Goal: Task Accomplishment & Management: Manage account settings

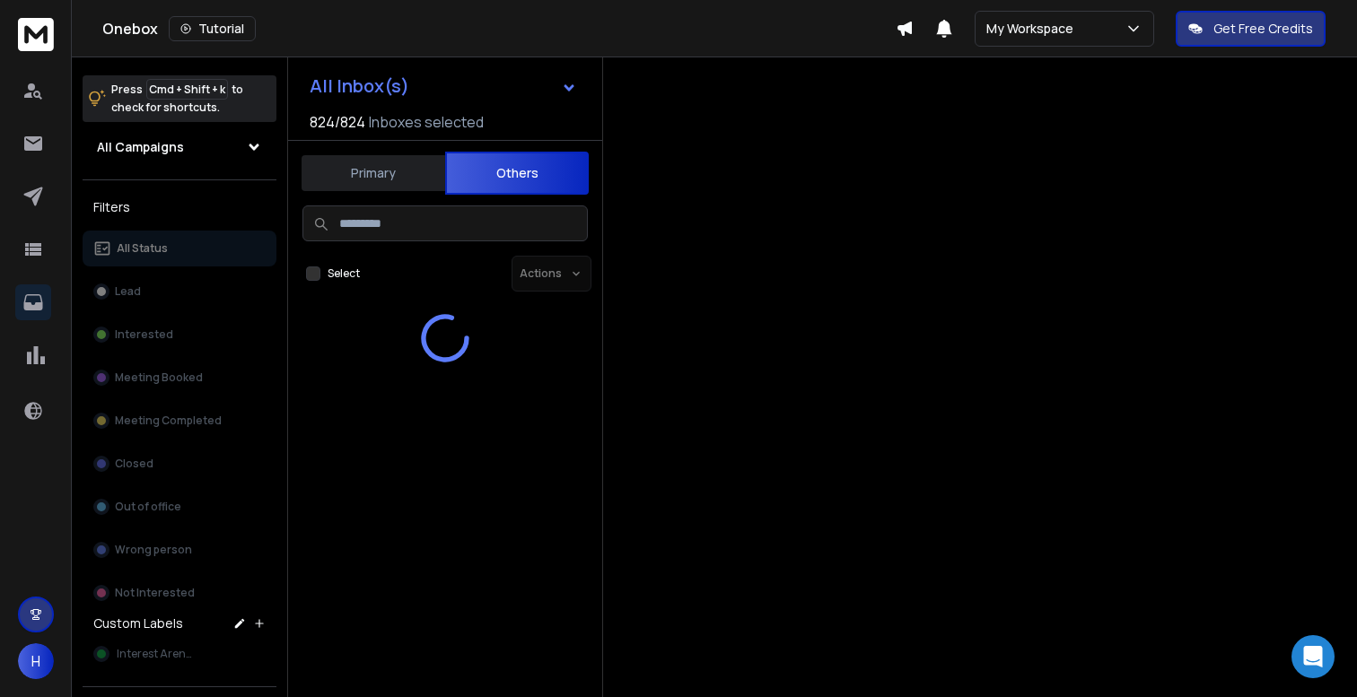
drag, startPoint x: 0, startPoint y: 0, endPoint x: 443, endPoint y: 165, distance: 473.1
click at [531, 181] on button "Others" at bounding box center [517, 173] width 144 height 43
click at [424, 162] on button "Primary" at bounding box center [374, 172] width 144 height 39
click at [505, 187] on button "Others" at bounding box center [517, 173] width 144 height 43
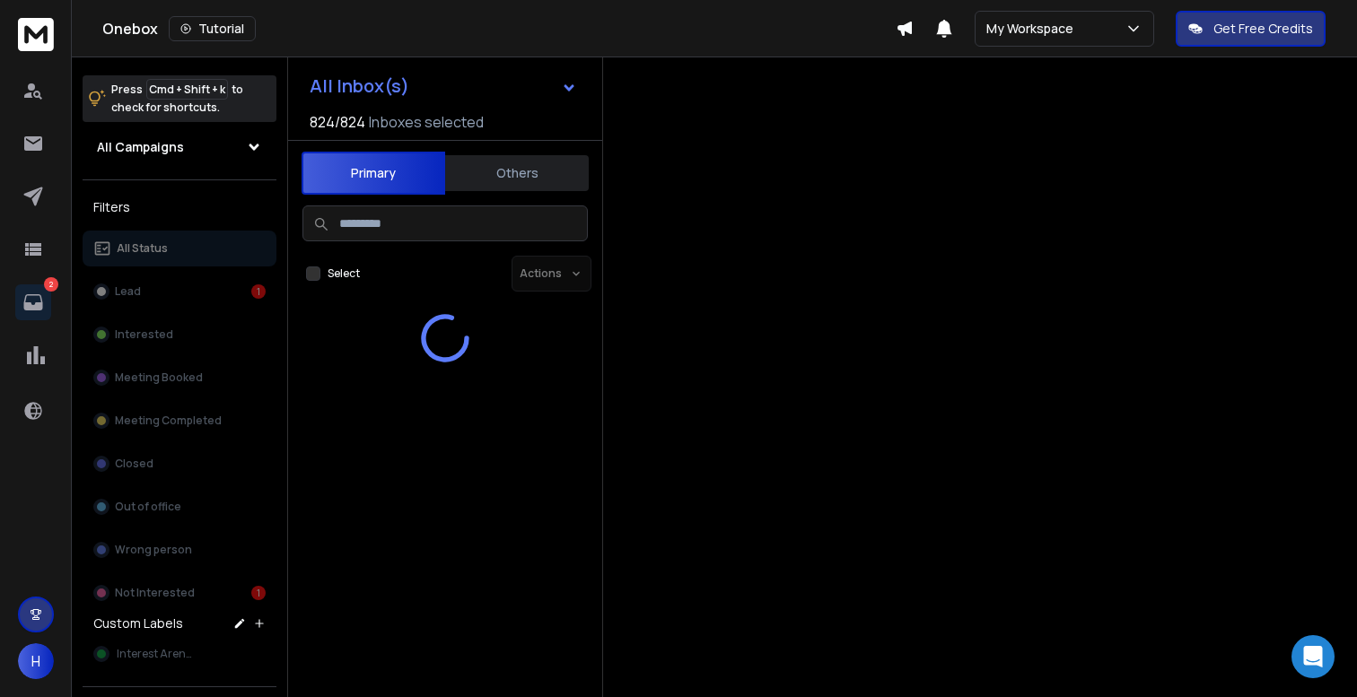
click at [395, 184] on button "Primary" at bounding box center [374, 173] width 144 height 43
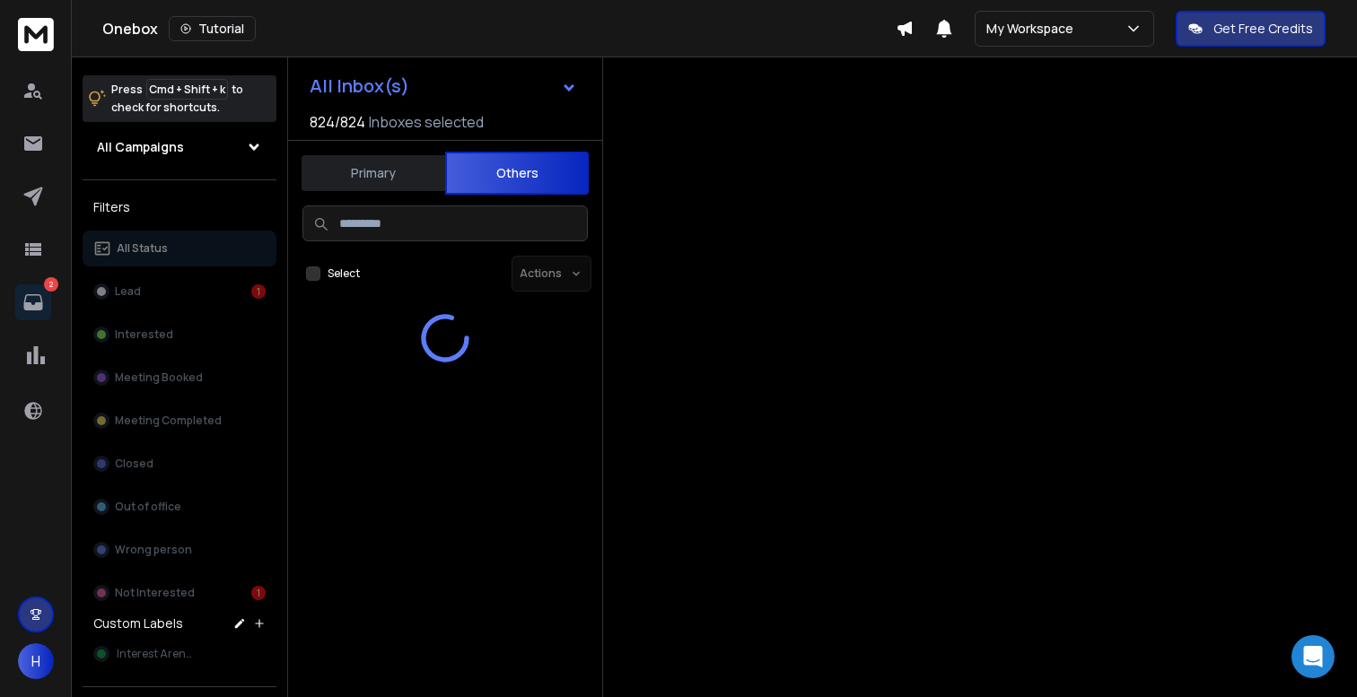
drag, startPoint x: 493, startPoint y: 182, endPoint x: 364, endPoint y: 172, distance: 128.7
click at [476, 179] on button "Others" at bounding box center [517, 173] width 144 height 43
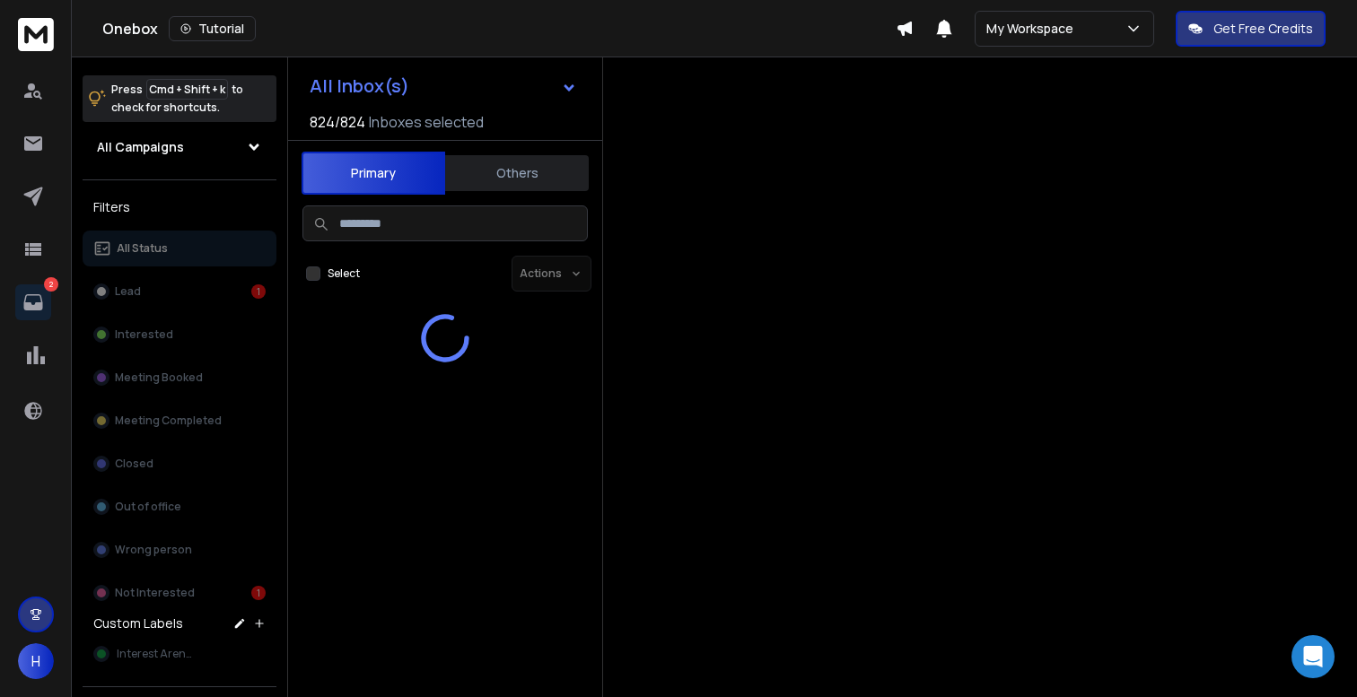
click at [363, 175] on button "Primary" at bounding box center [374, 173] width 144 height 43
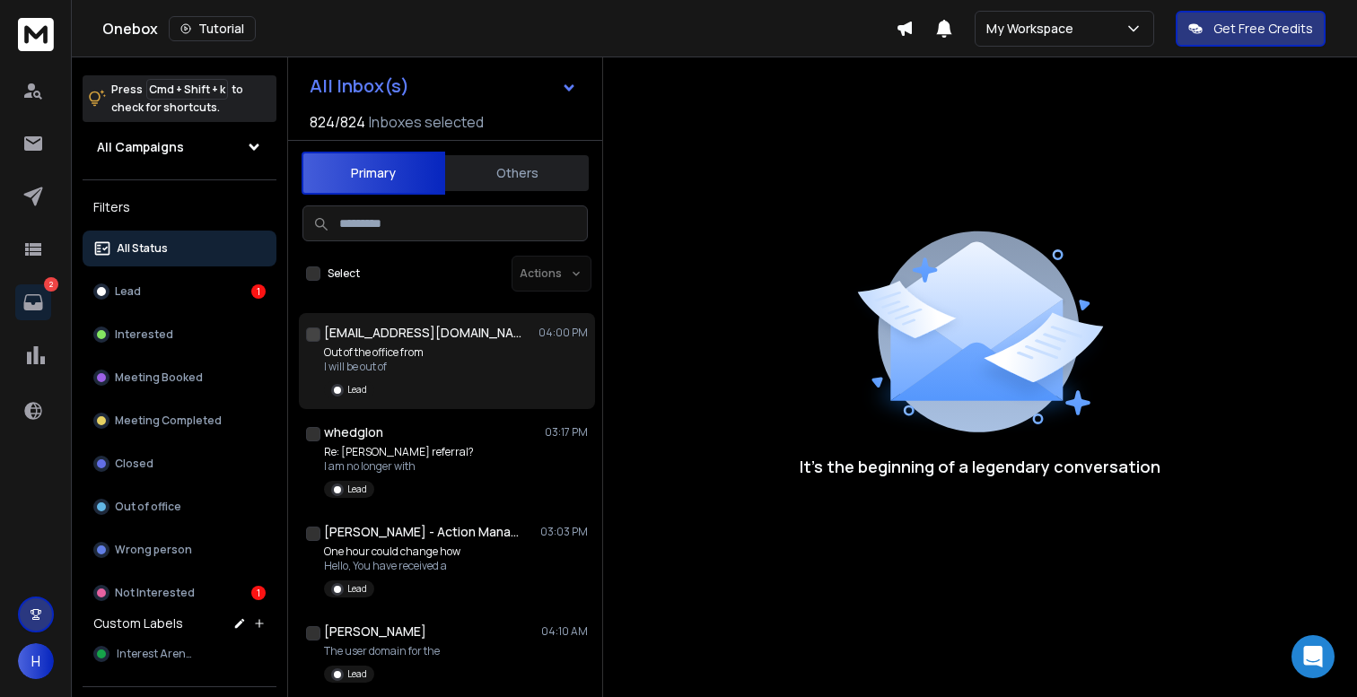
click at [534, 347] on div "Out of the office from I will be out of Lead" at bounding box center [456, 372] width 264 height 53
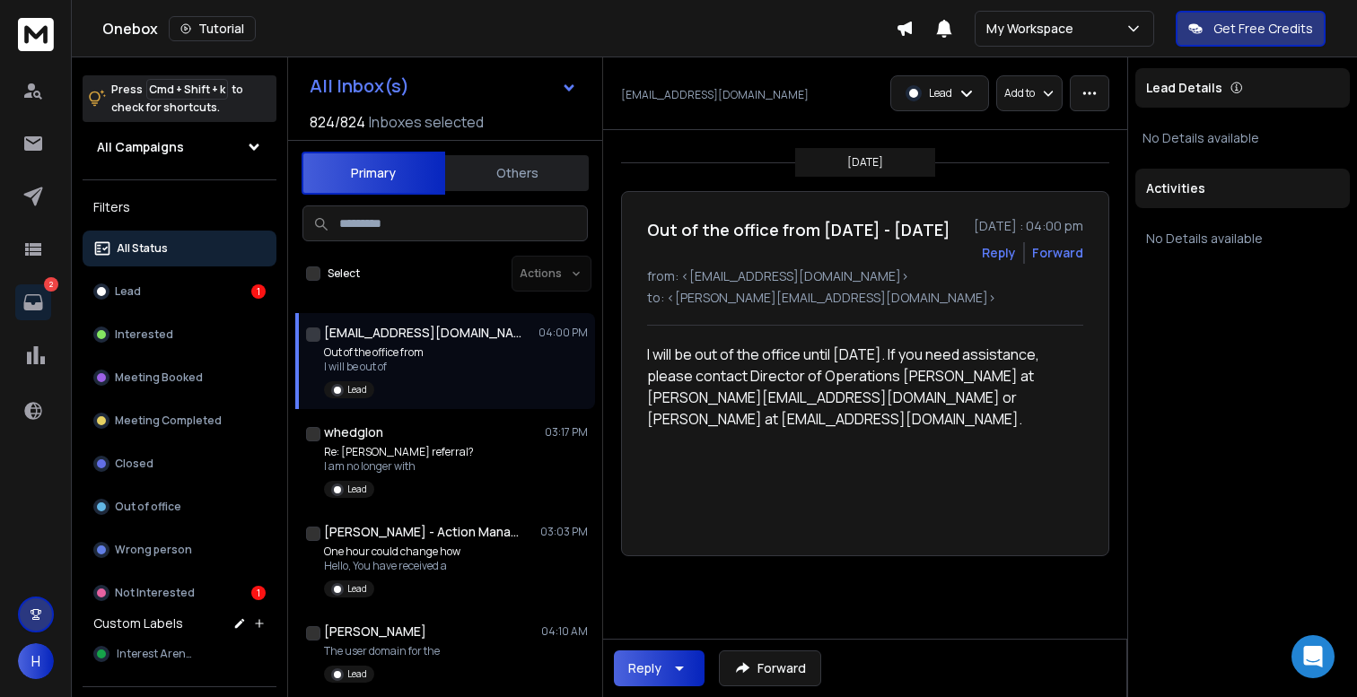
click at [520, 215] on input at bounding box center [444, 224] width 285 height 36
click at [493, 169] on button "Others" at bounding box center [517, 172] width 144 height 39
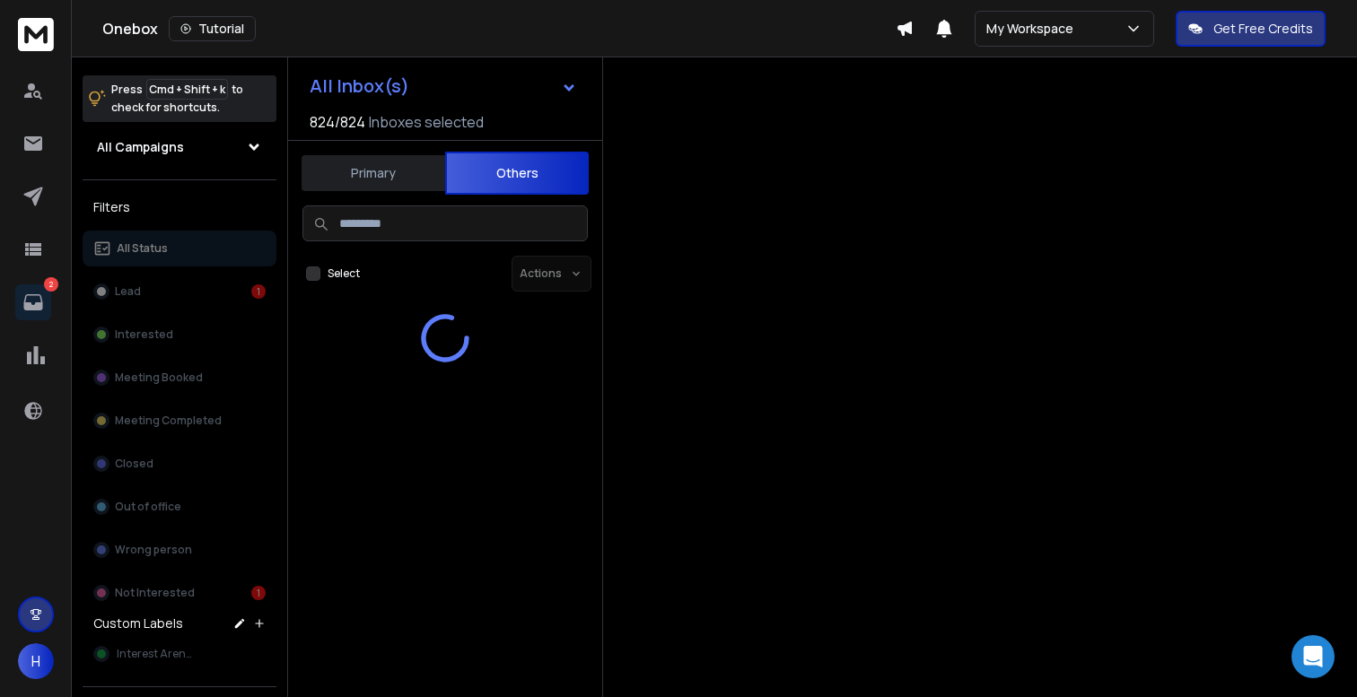
click at [395, 145] on div "All Inbox(s) 824 / 824 Inboxes selected Primary Others Select Actions" at bounding box center [445, 405] width 314 height 697
drag, startPoint x: 395, startPoint y: 145, endPoint x: 389, endPoint y: 159, distance: 14.9
click at [394, 147] on div "All Inbox(s) 824 / 824 Inboxes selected Primary Others Select Actions" at bounding box center [445, 405] width 314 height 697
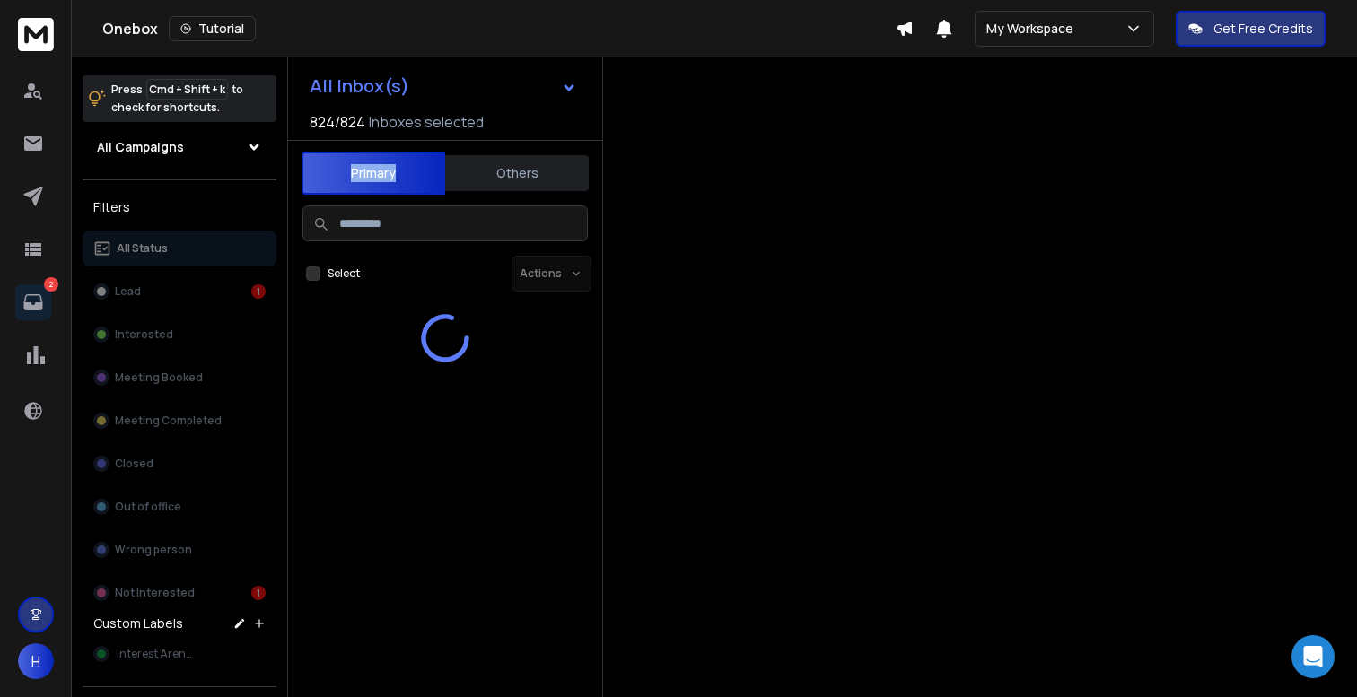
click at [389, 159] on button "Primary" at bounding box center [374, 173] width 144 height 43
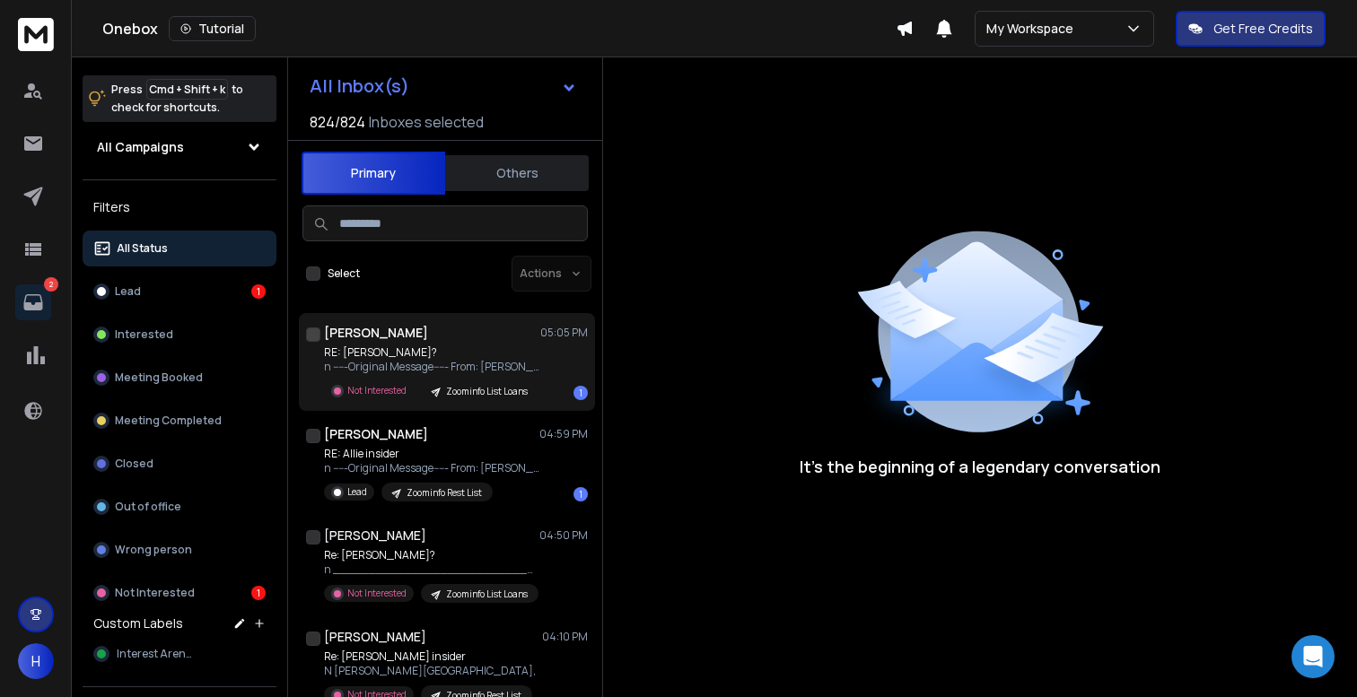
click at [490, 367] on p "n -----Original Message----- From: [PERSON_NAME]" at bounding box center [431, 367] width 215 height 14
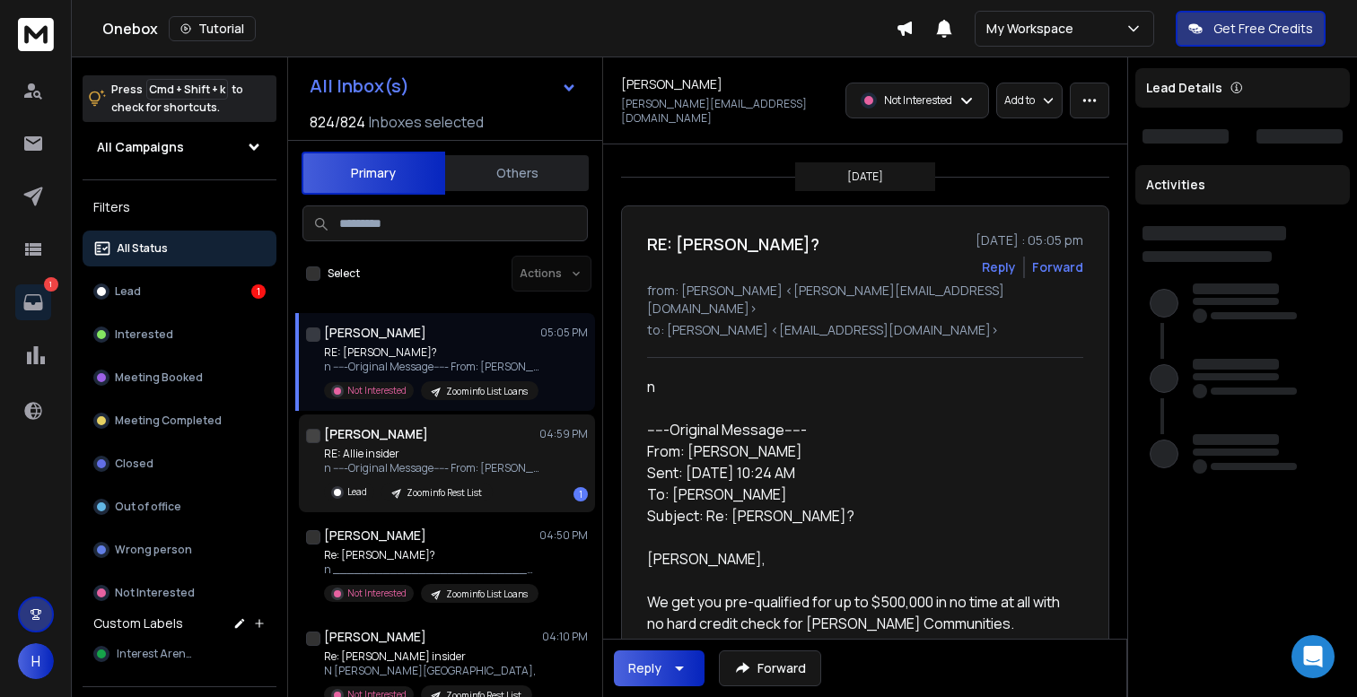
click at [501, 474] on p "n -----Original Message----- From: [PERSON_NAME]" at bounding box center [431, 468] width 215 height 14
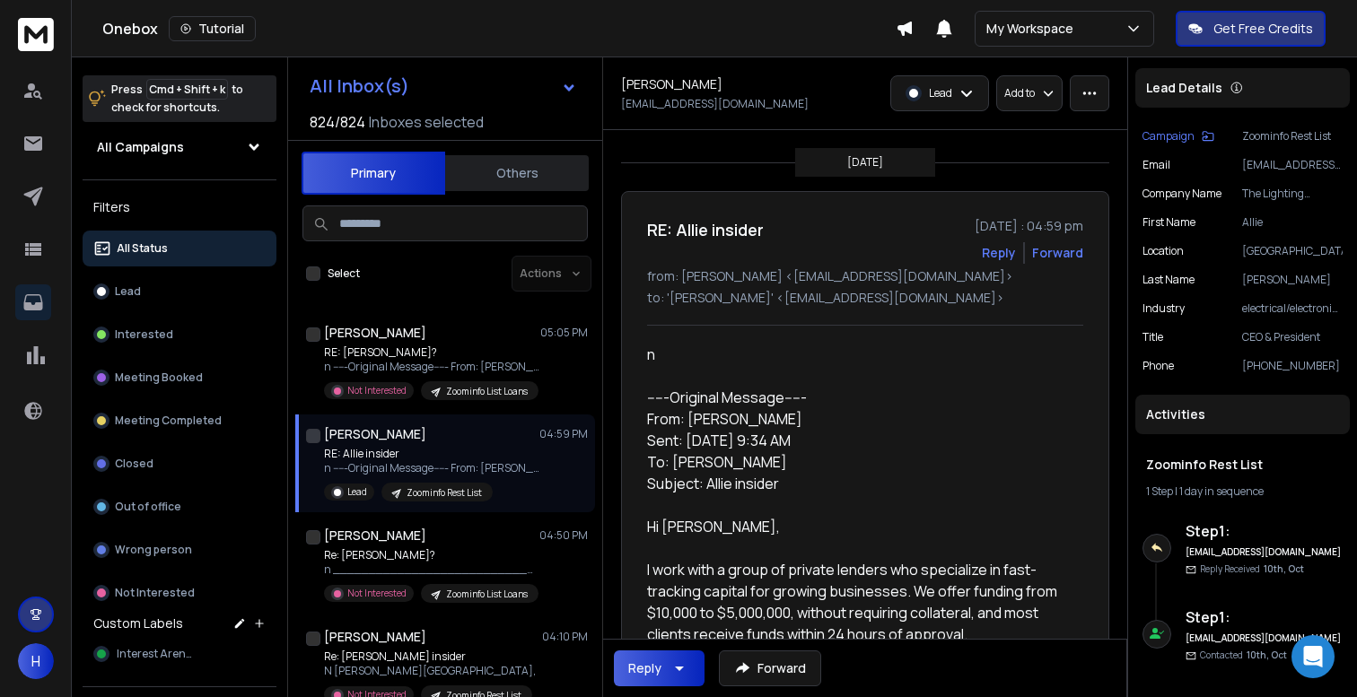
click at [542, 200] on div at bounding box center [445, 219] width 300 height 43
click at [494, 173] on button "Others" at bounding box center [517, 172] width 144 height 39
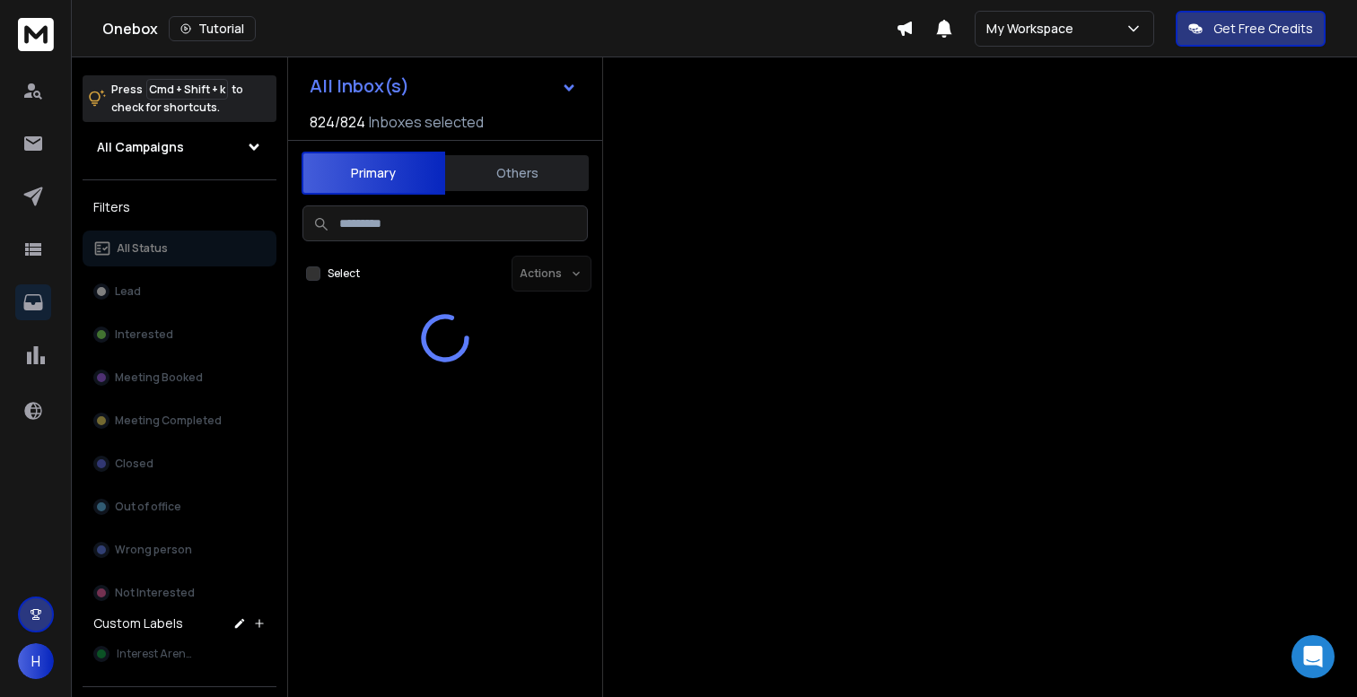
click at [400, 173] on button "Primary" at bounding box center [374, 173] width 144 height 43
